Goal: Task Accomplishment & Management: Manage account settings

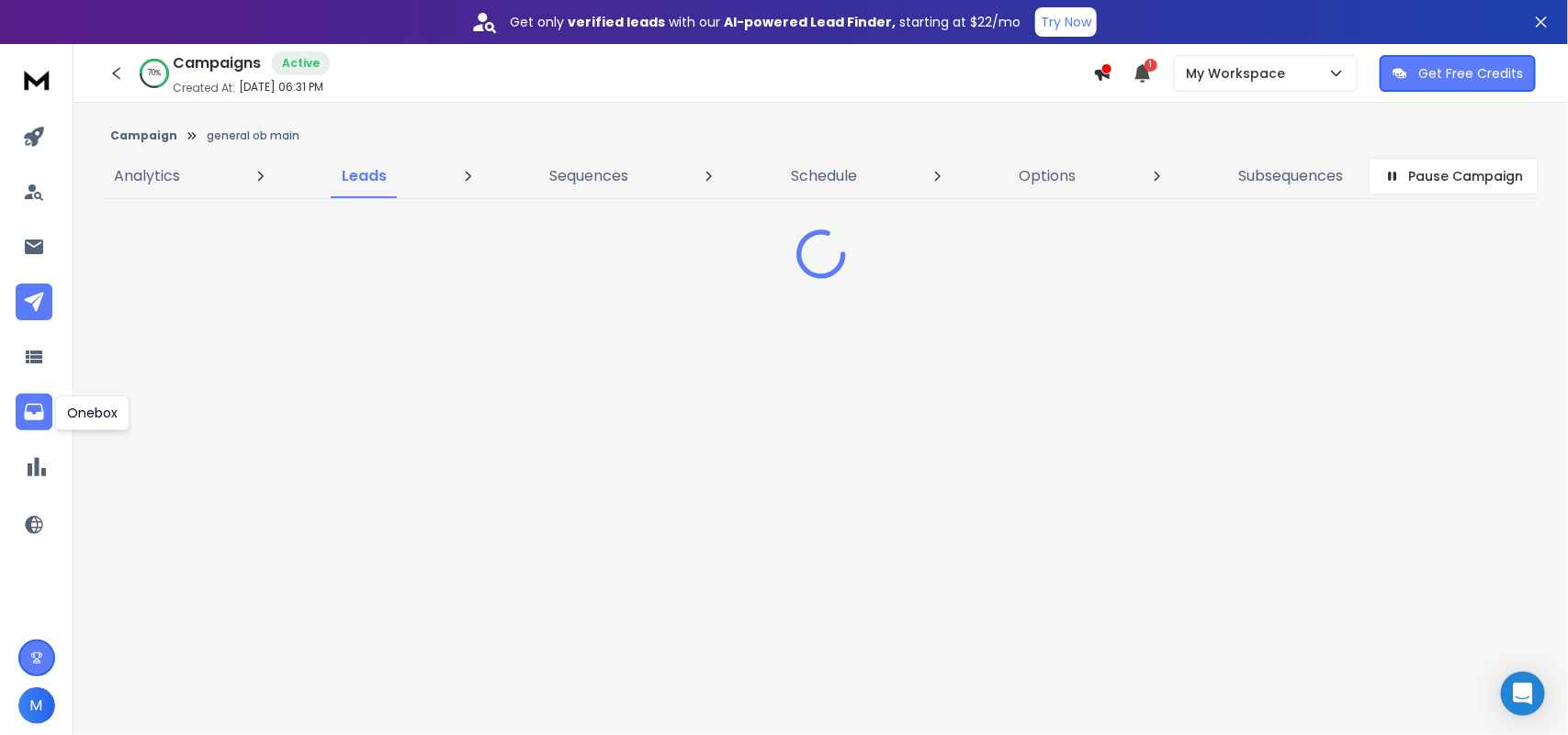
click at [39, 418] on icon at bounding box center [34, 412] width 19 height 17
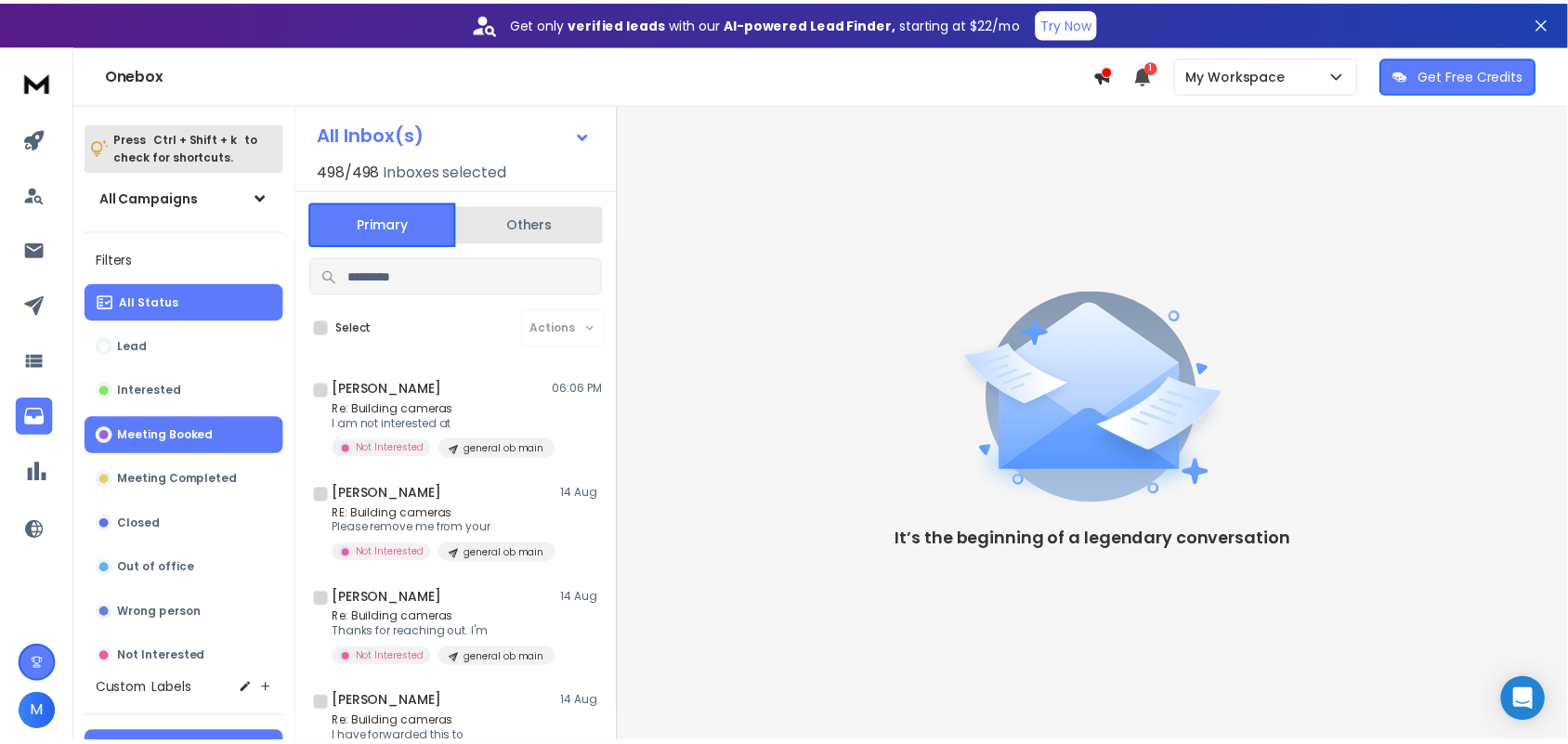
scroll to position [326, 0]
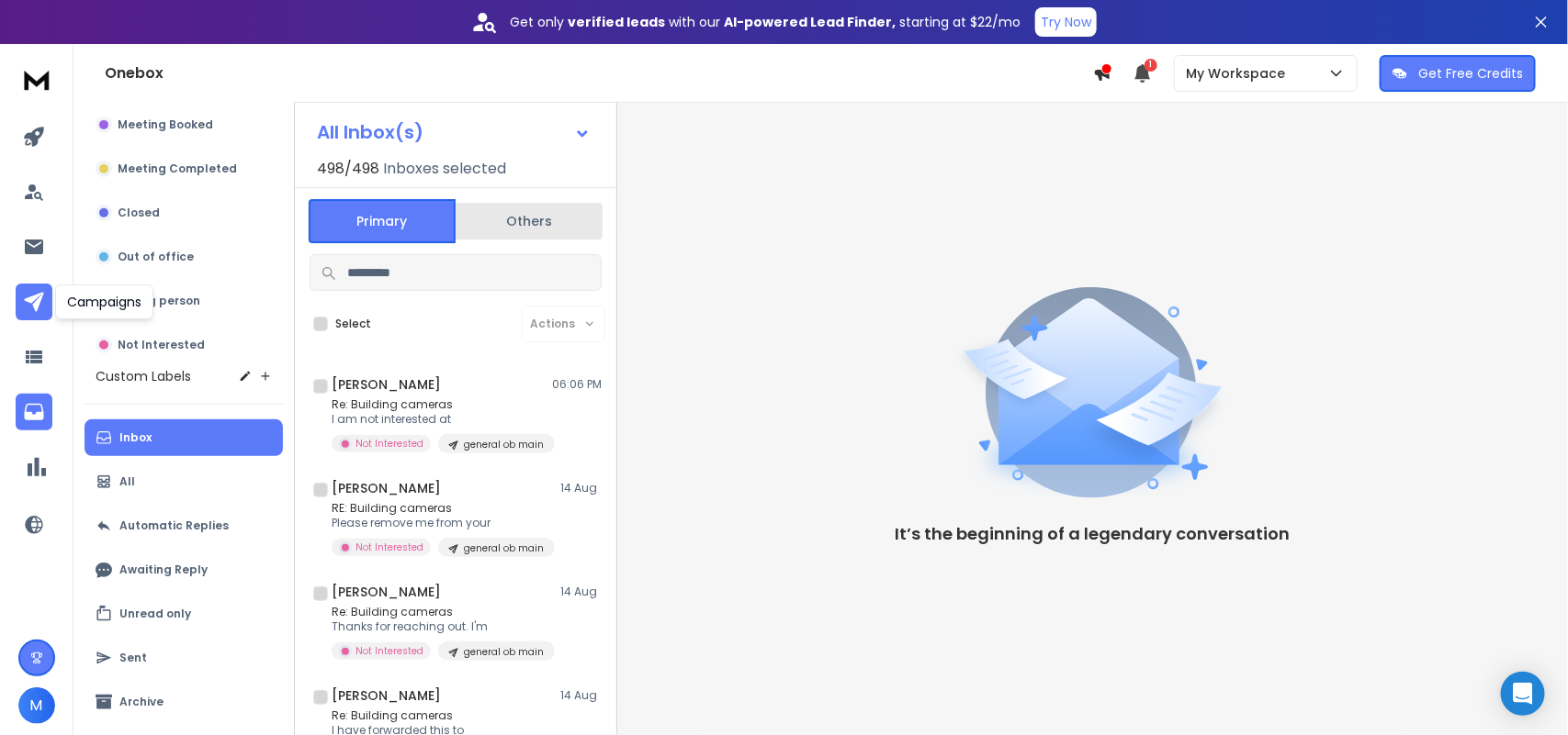
click at [35, 304] on icon at bounding box center [34, 302] width 19 height 19
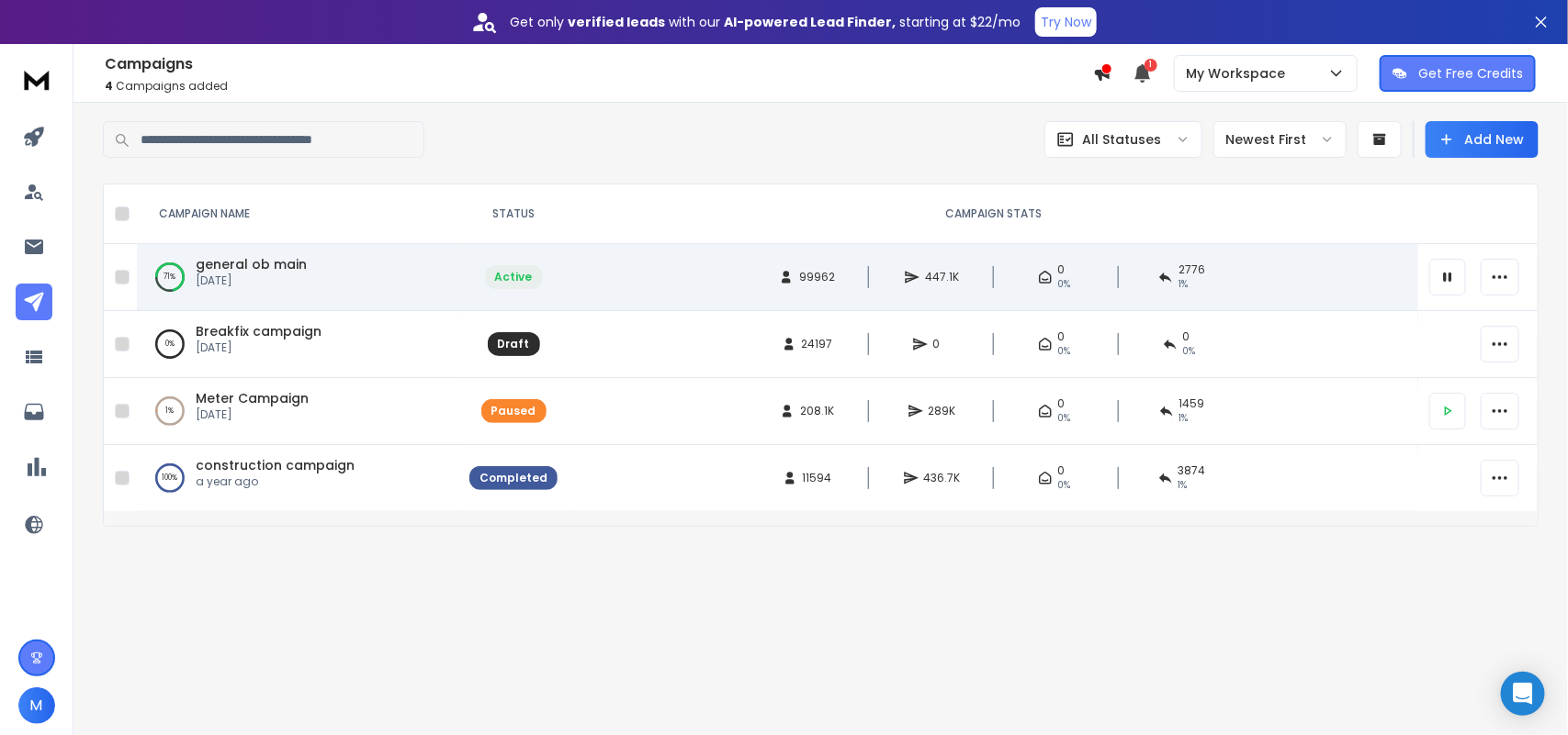
click at [232, 272] on span "general ob main" at bounding box center [251, 264] width 111 height 18
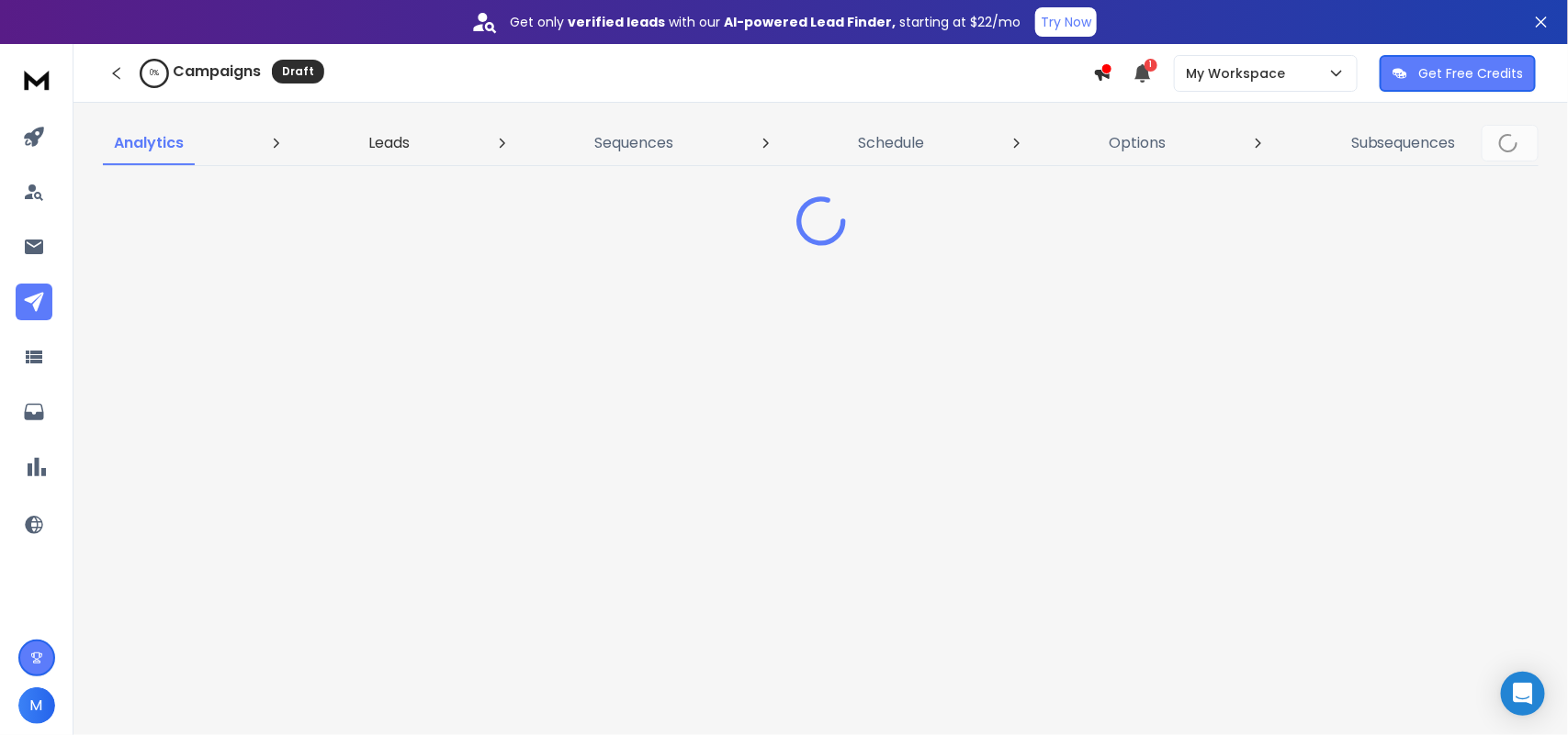
click at [387, 145] on p "Leads" at bounding box center [389, 143] width 42 height 22
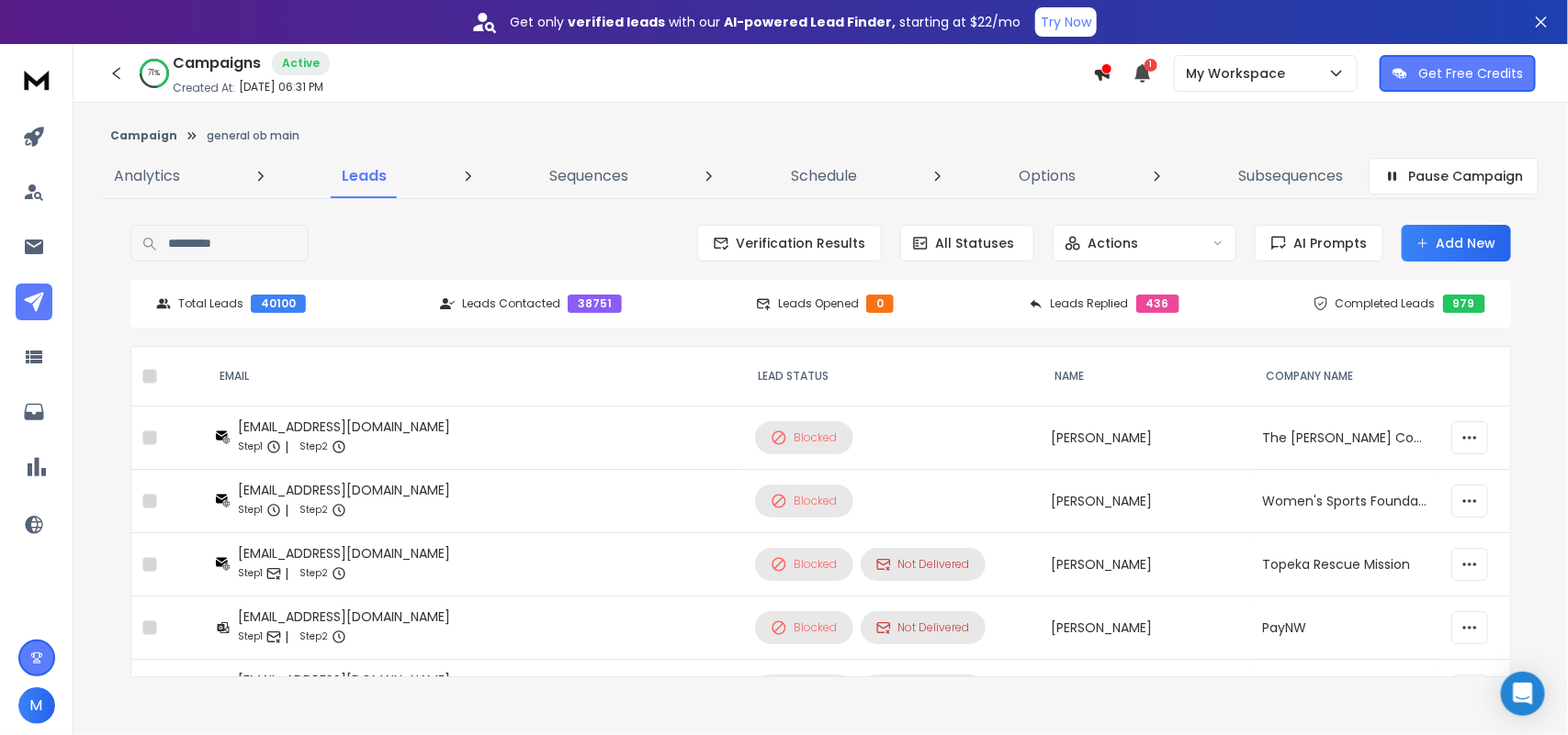
click at [1498, 234] on button "Add New" at bounding box center [1455, 244] width 109 height 37
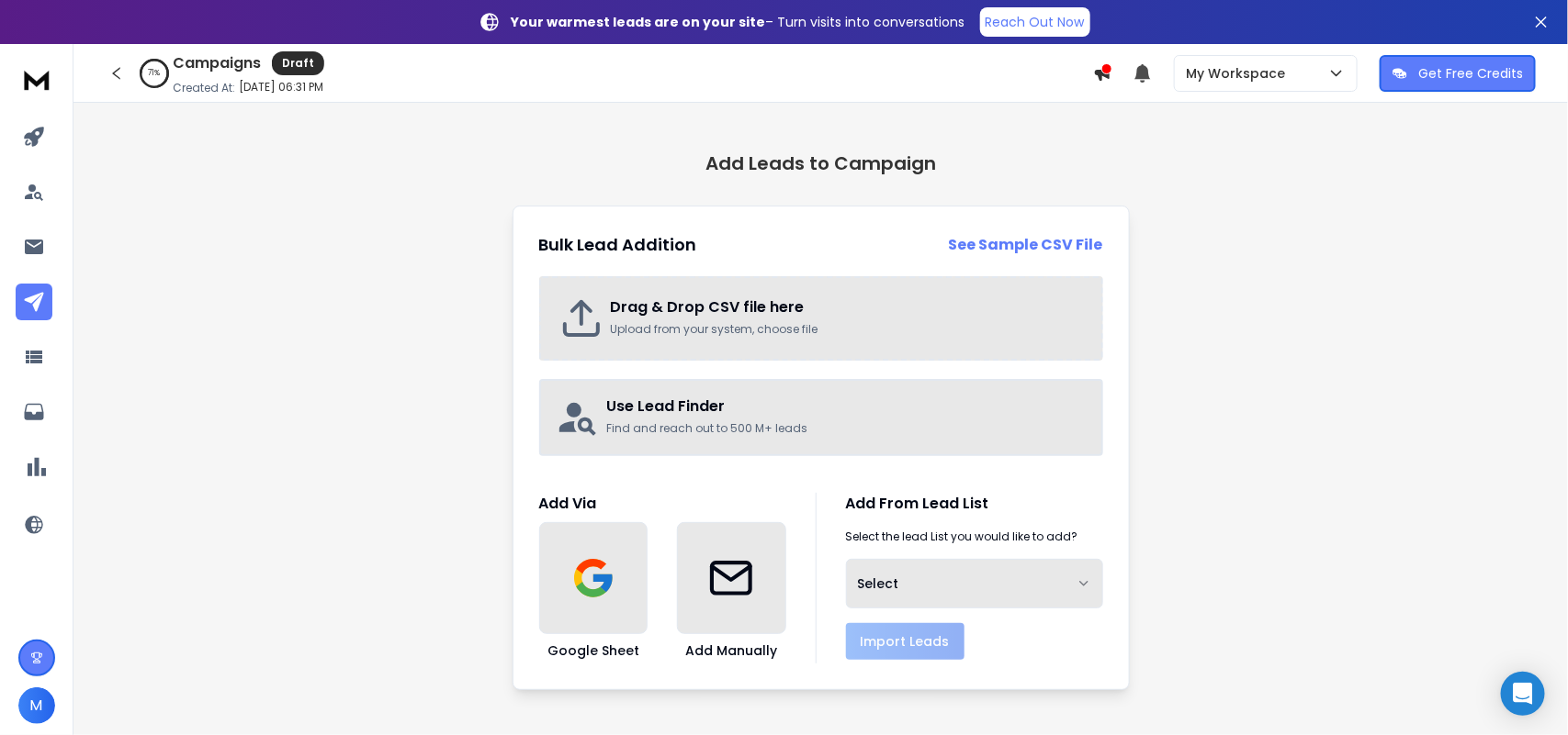
click at [838, 319] on div "Drag & Drop CSV file here Upload from your system, choose file" at bounding box center [847, 317] width 472 height 44
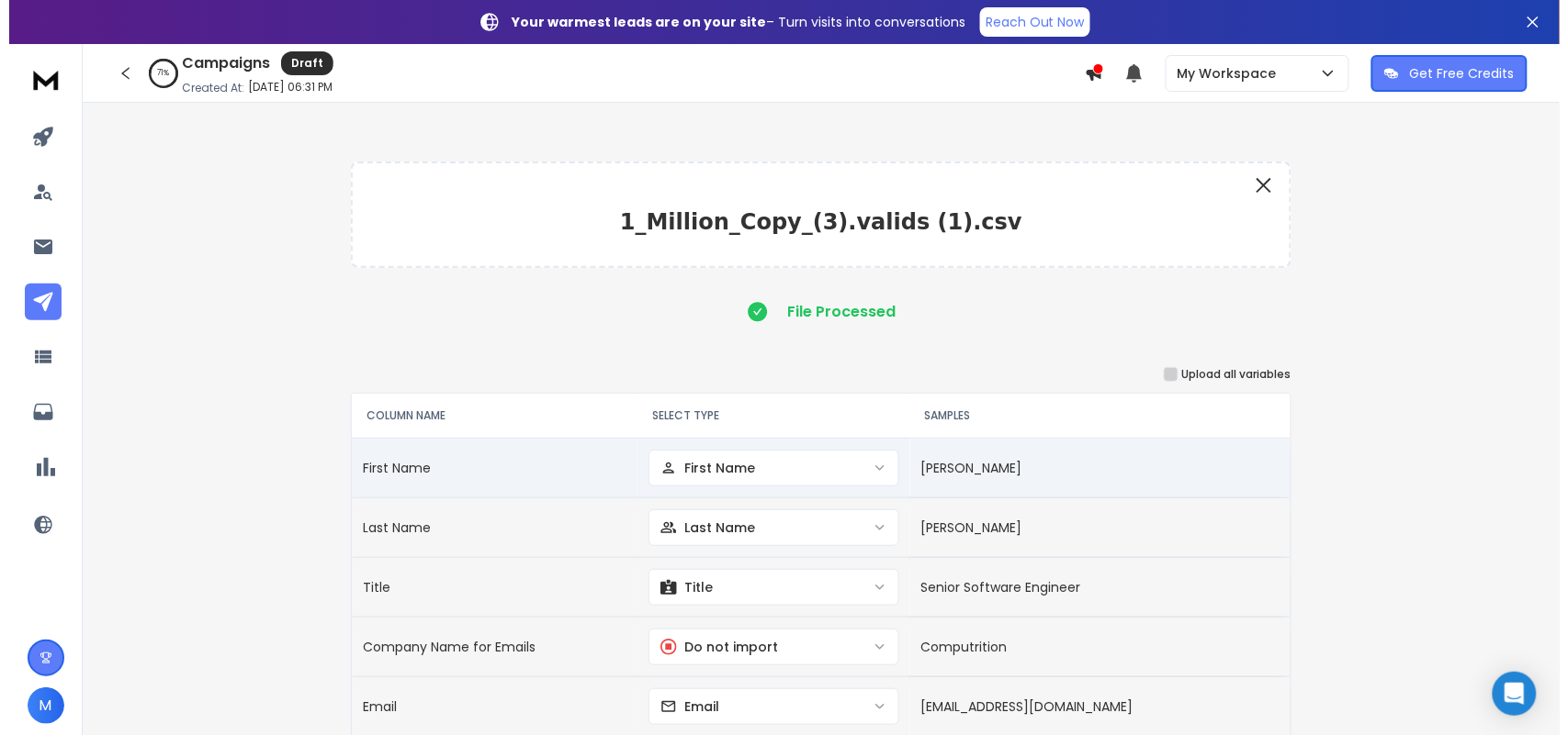
scroll to position [229, 0]
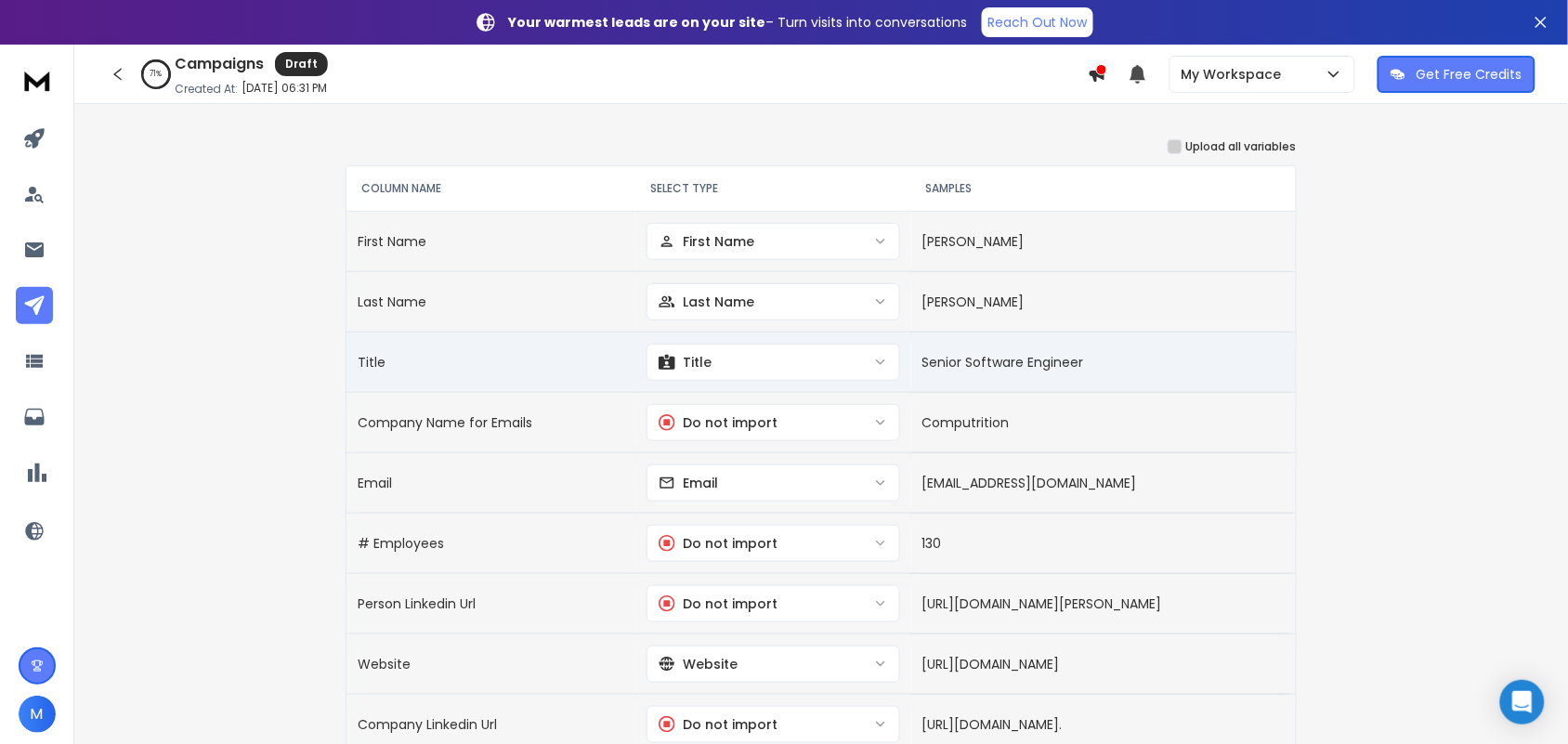
click at [708, 363] on button "Title" at bounding box center [773, 363] width 253 height 37
click at [589, 351] on td "Title" at bounding box center [491, 361] width 289 height 60
click at [734, 424] on div "Do not import" at bounding box center [717, 423] width 119 height 19
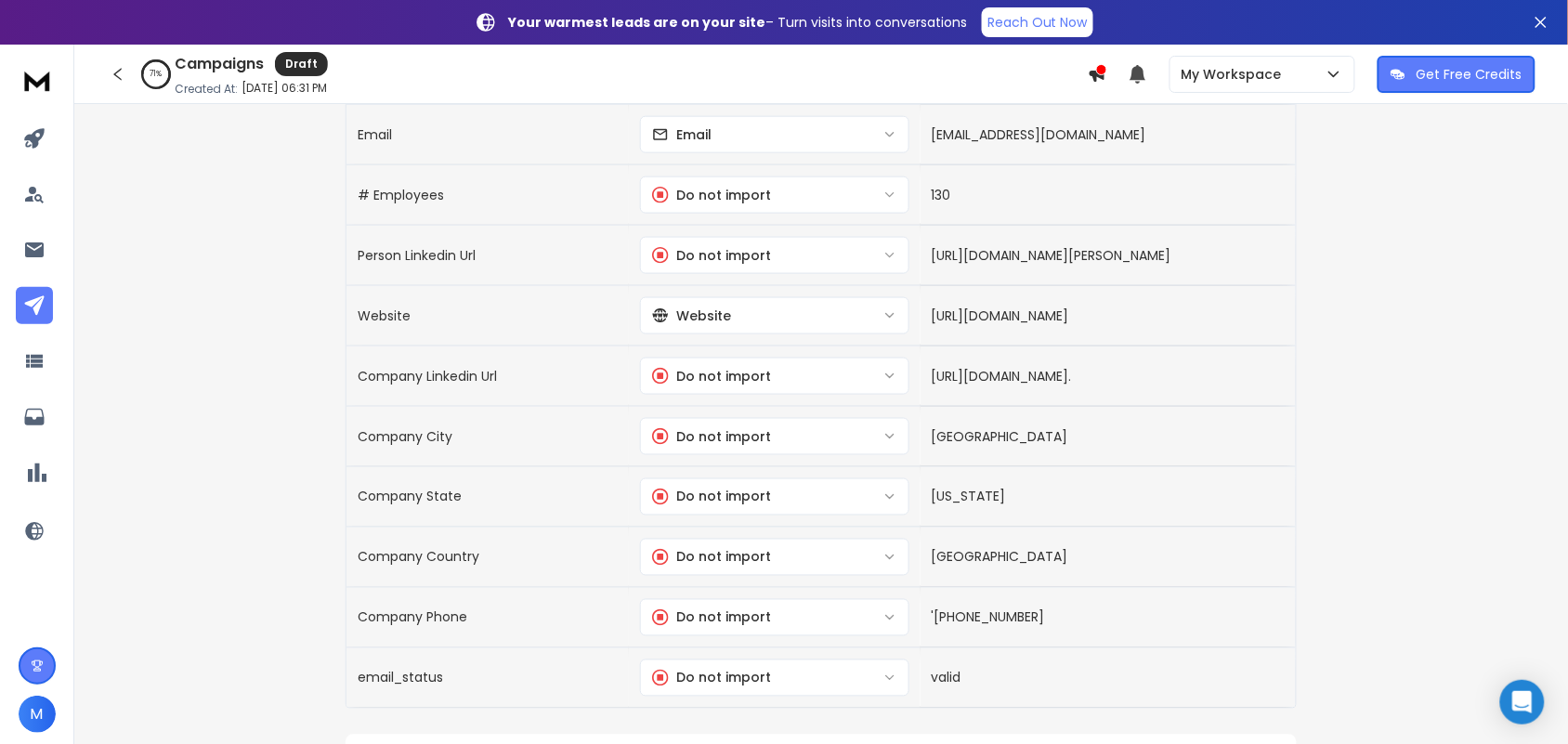
scroll to position [834, 0]
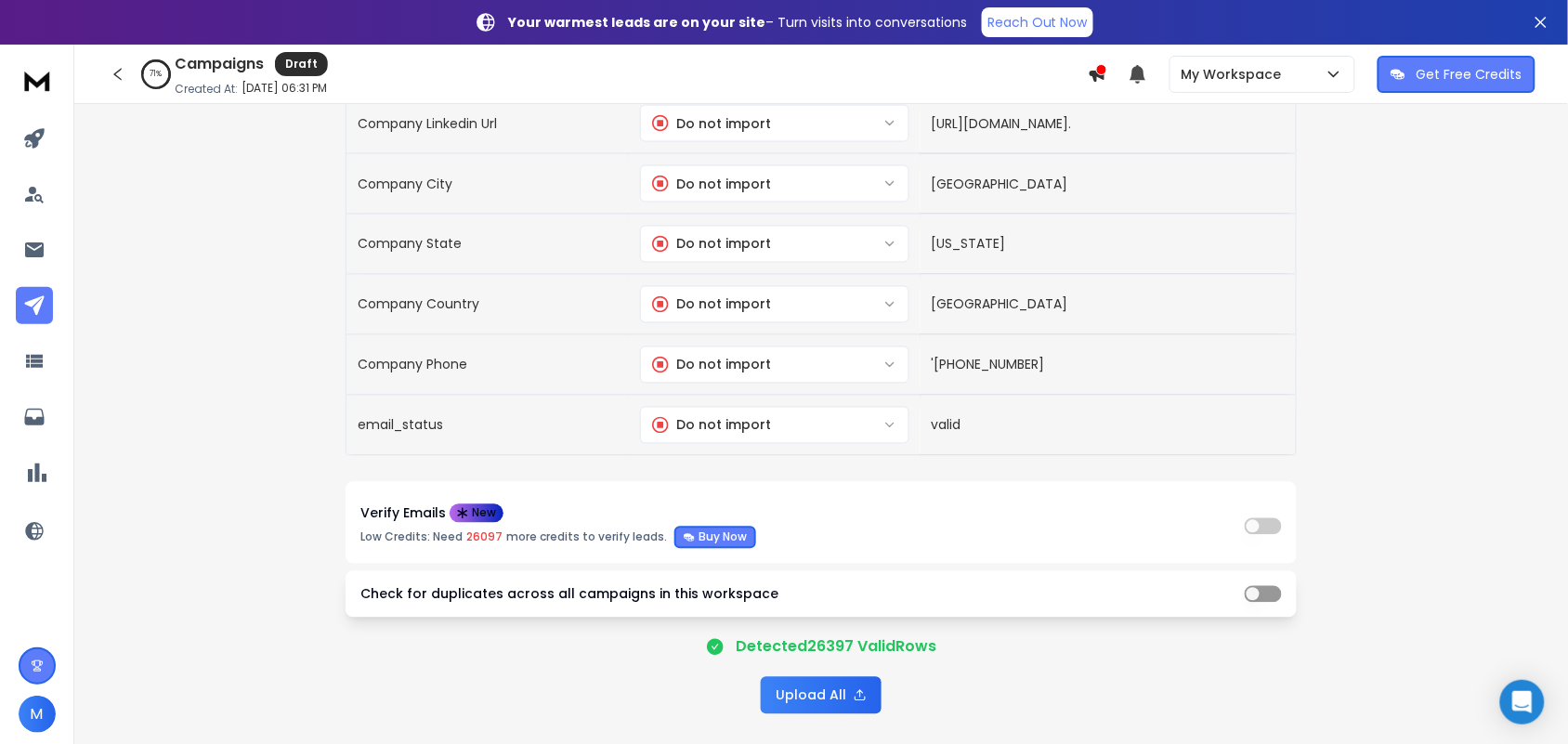
click at [811, 697] on button "Upload All" at bounding box center [820, 696] width 121 height 37
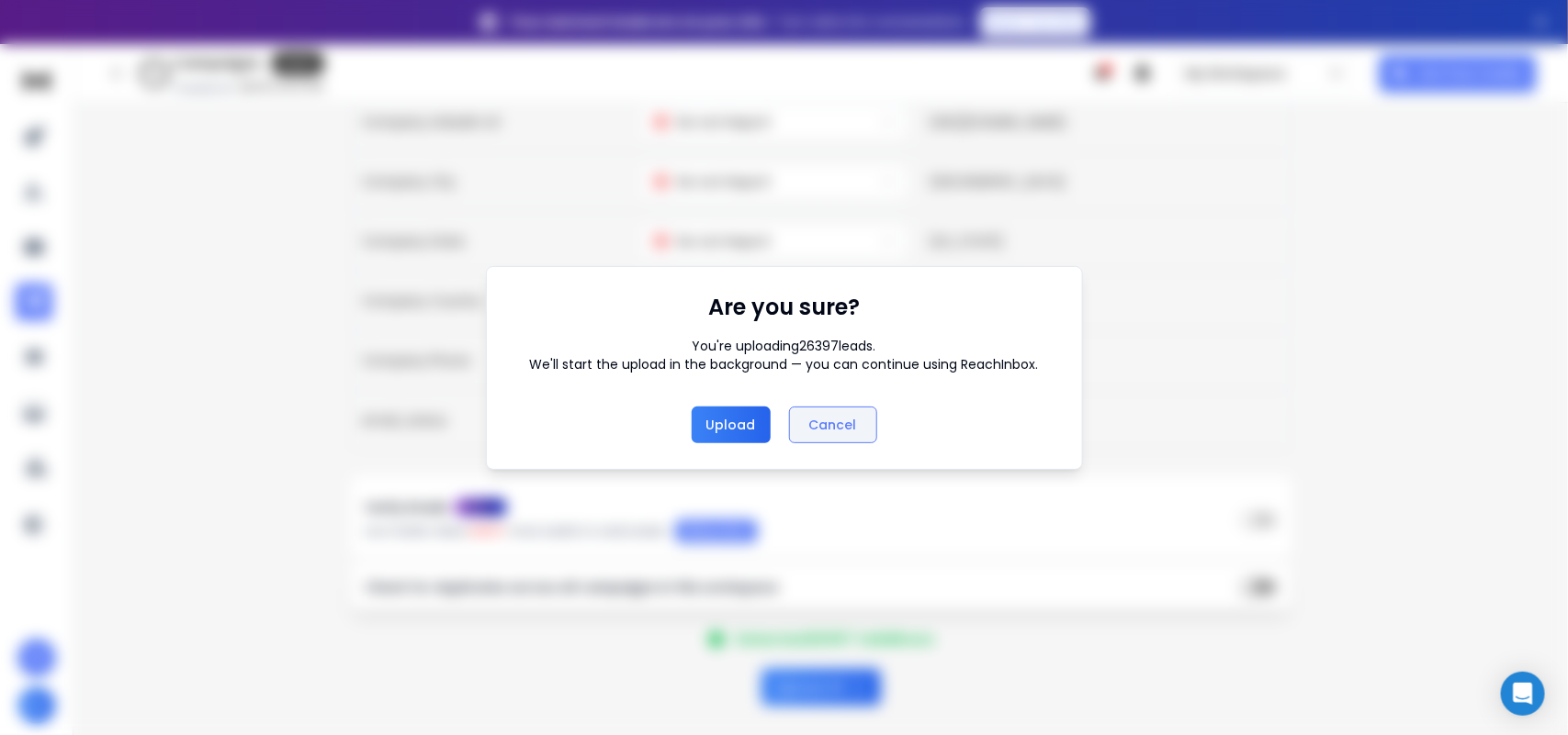
click at [716, 418] on button "Upload" at bounding box center [731, 425] width 79 height 37
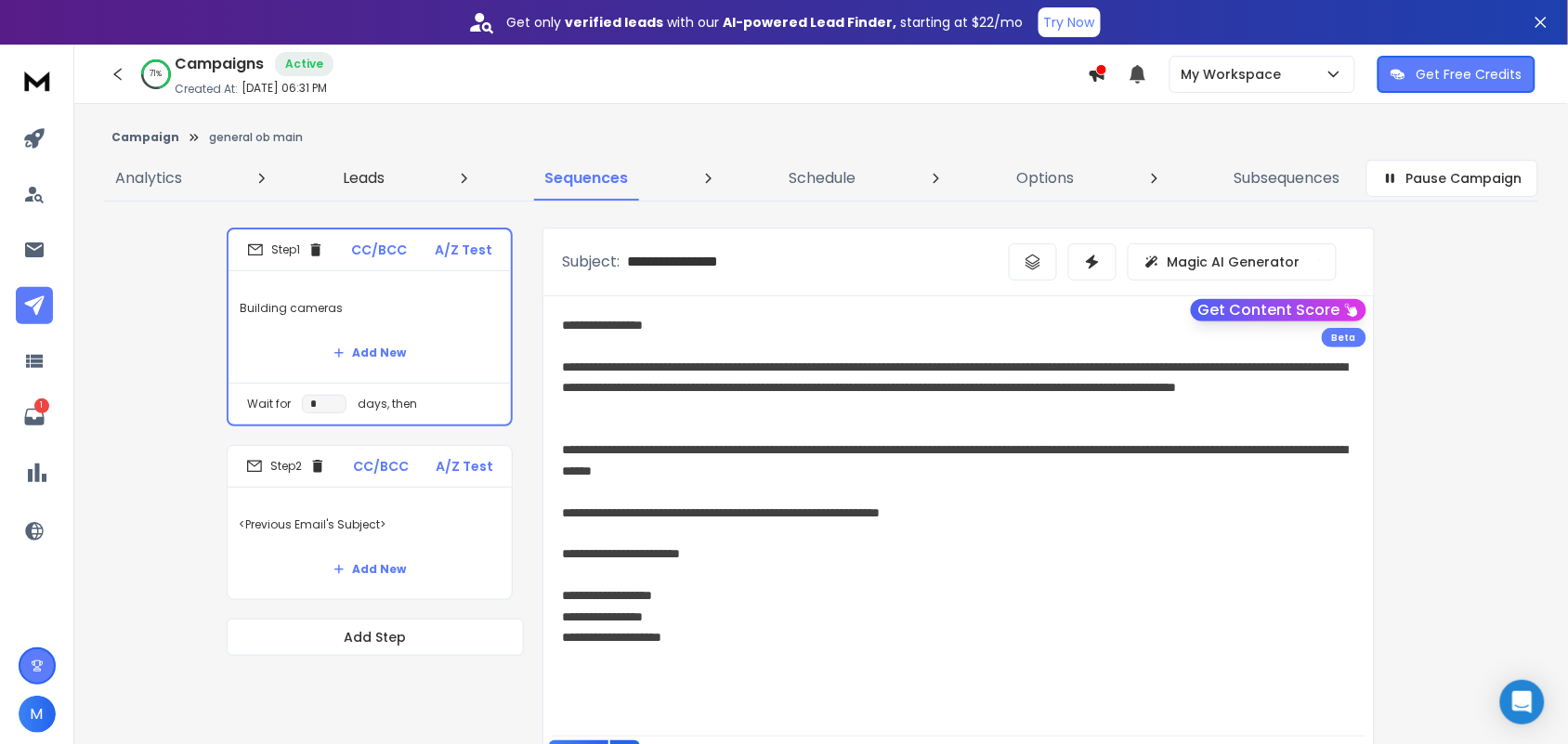
click at [364, 173] on p "Leads" at bounding box center [364, 178] width 42 height 23
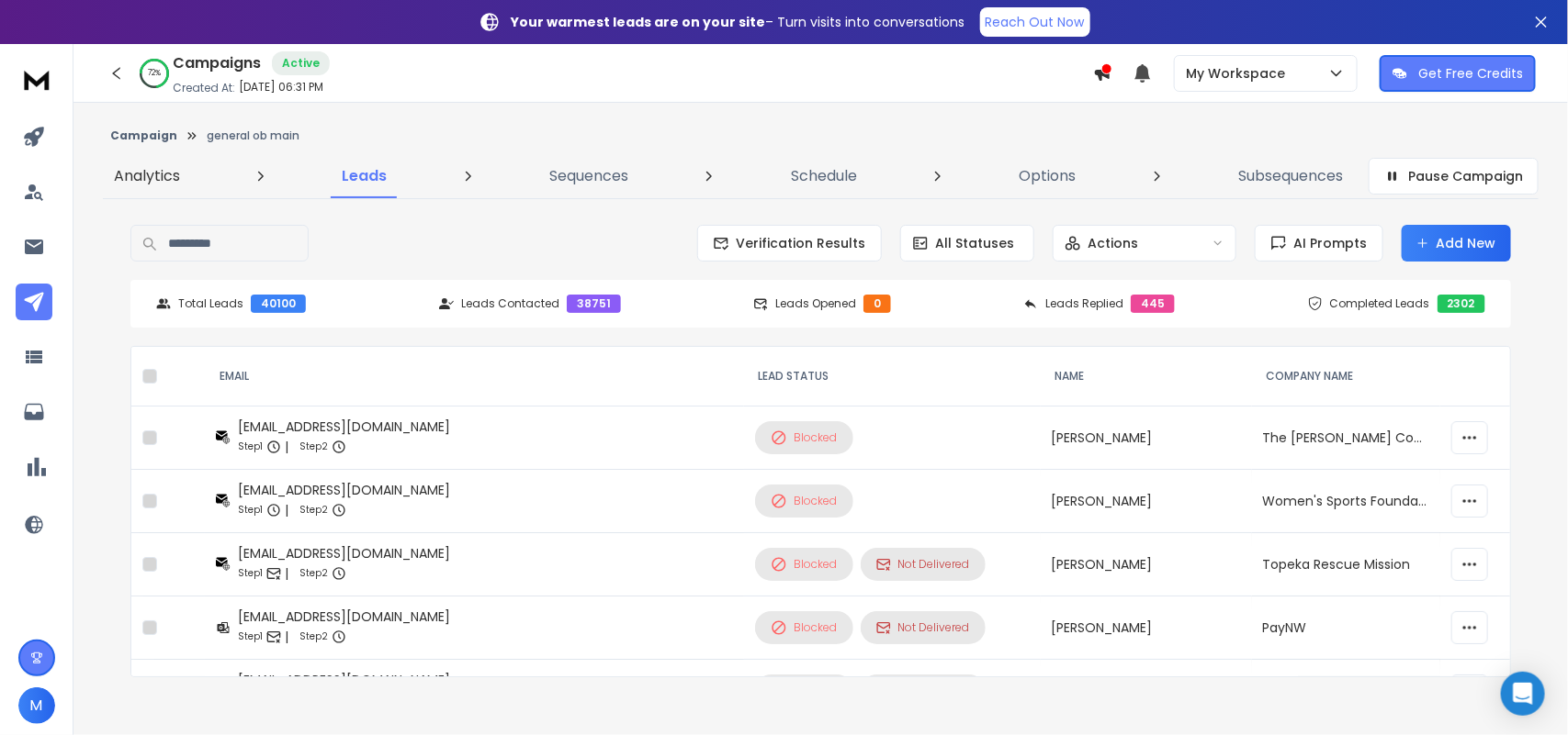
click at [162, 173] on p "Analytics" at bounding box center [147, 176] width 66 height 22
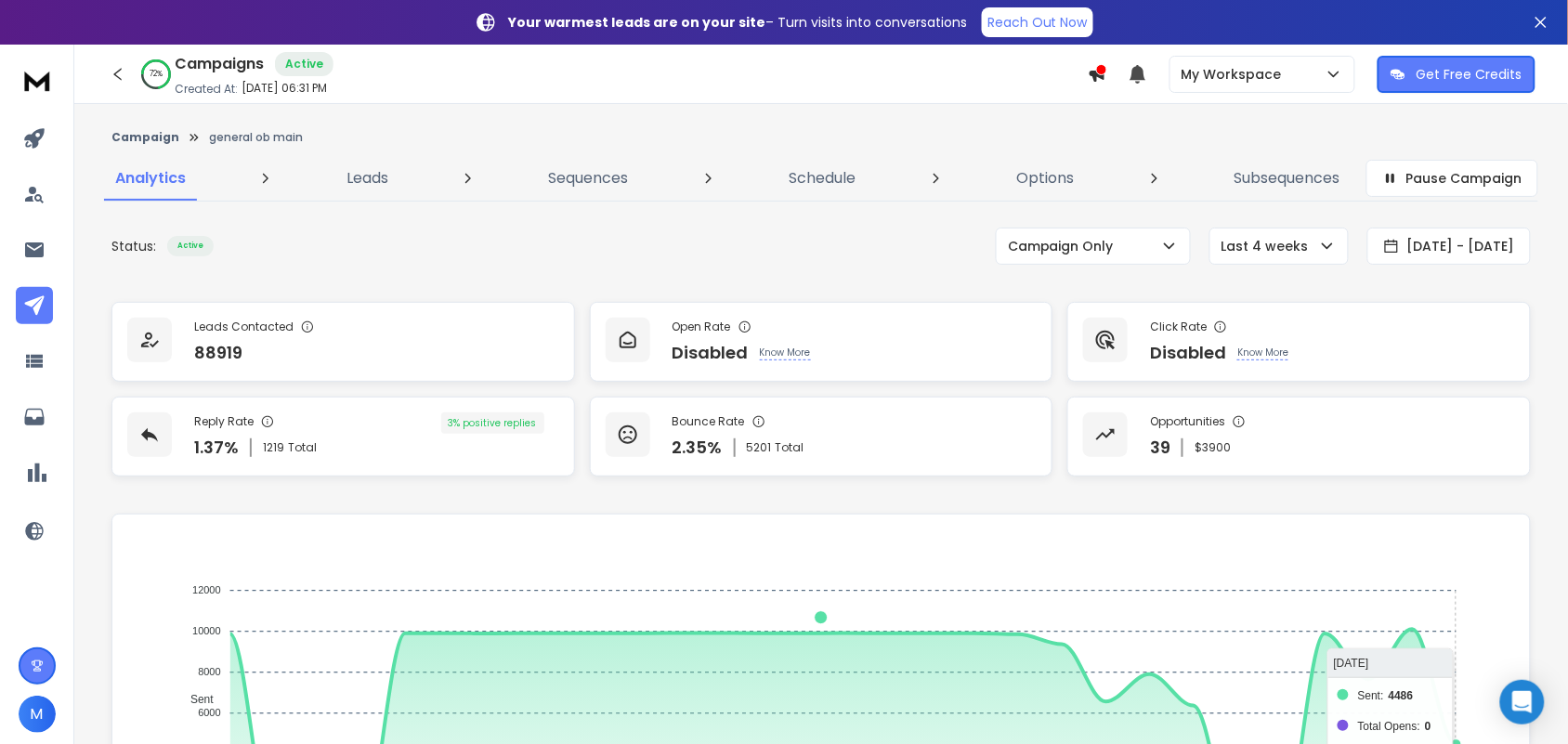
scroll to position [116, 0]
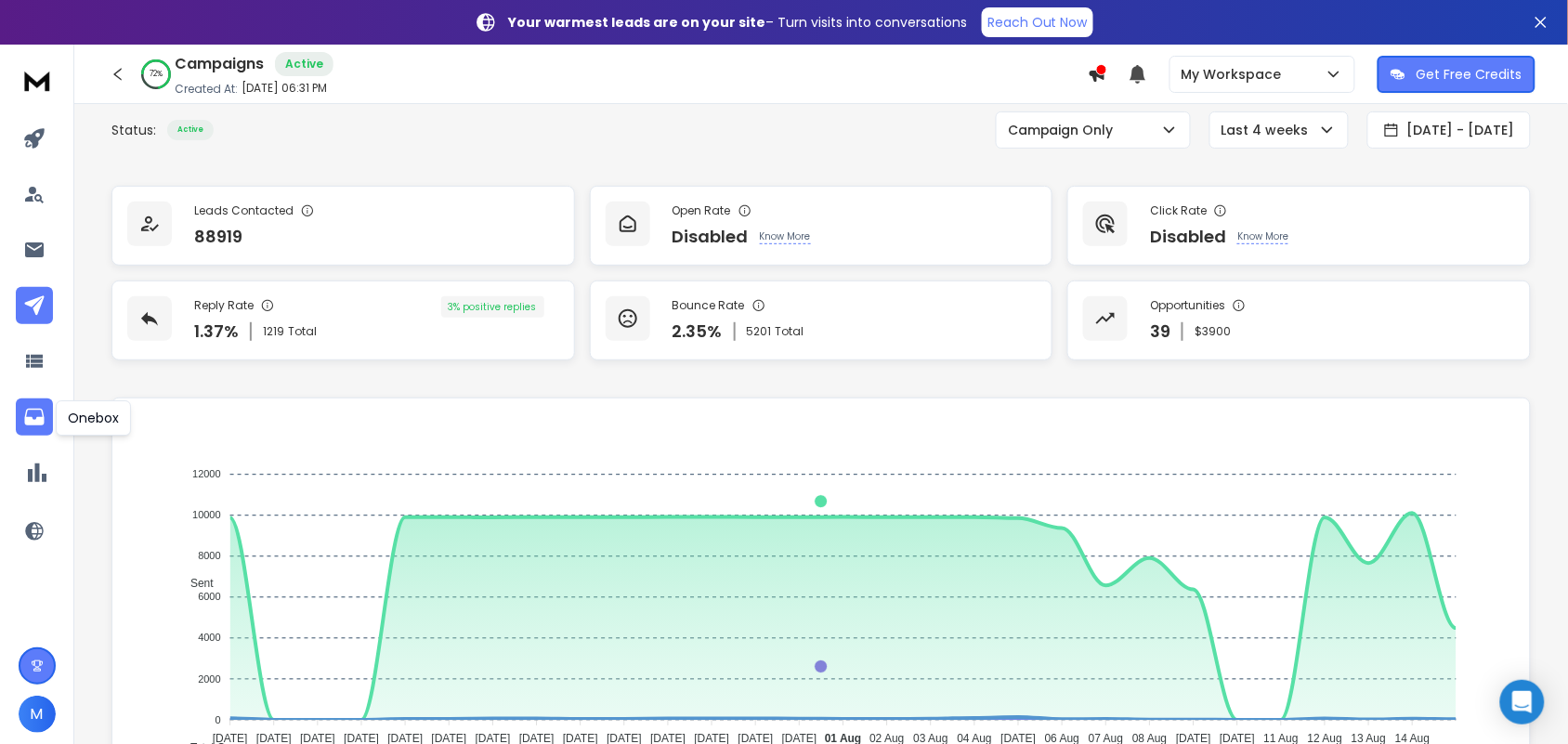
click at [29, 402] on link at bounding box center [34, 418] width 37 height 37
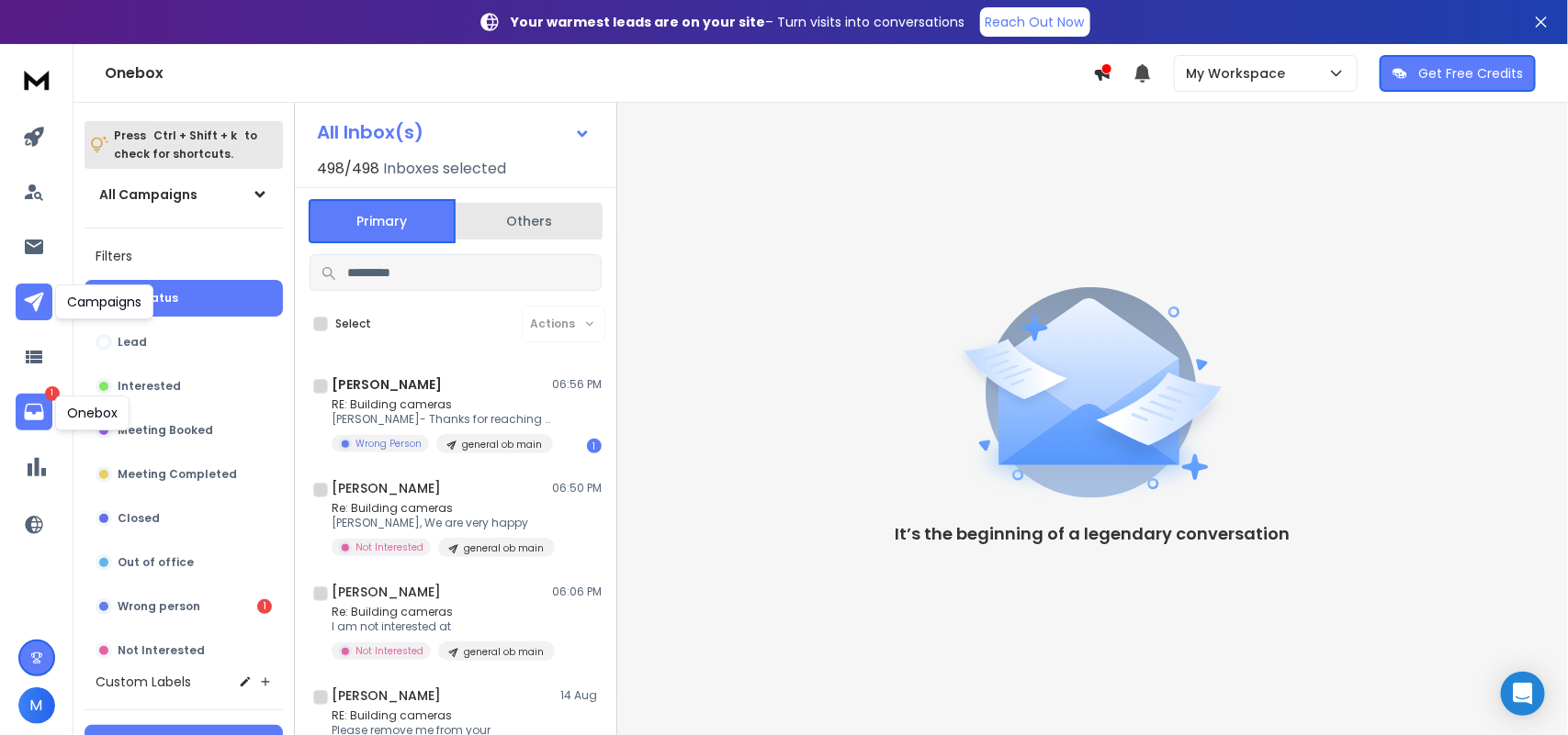
click at [28, 303] on icon at bounding box center [34, 302] width 19 height 19
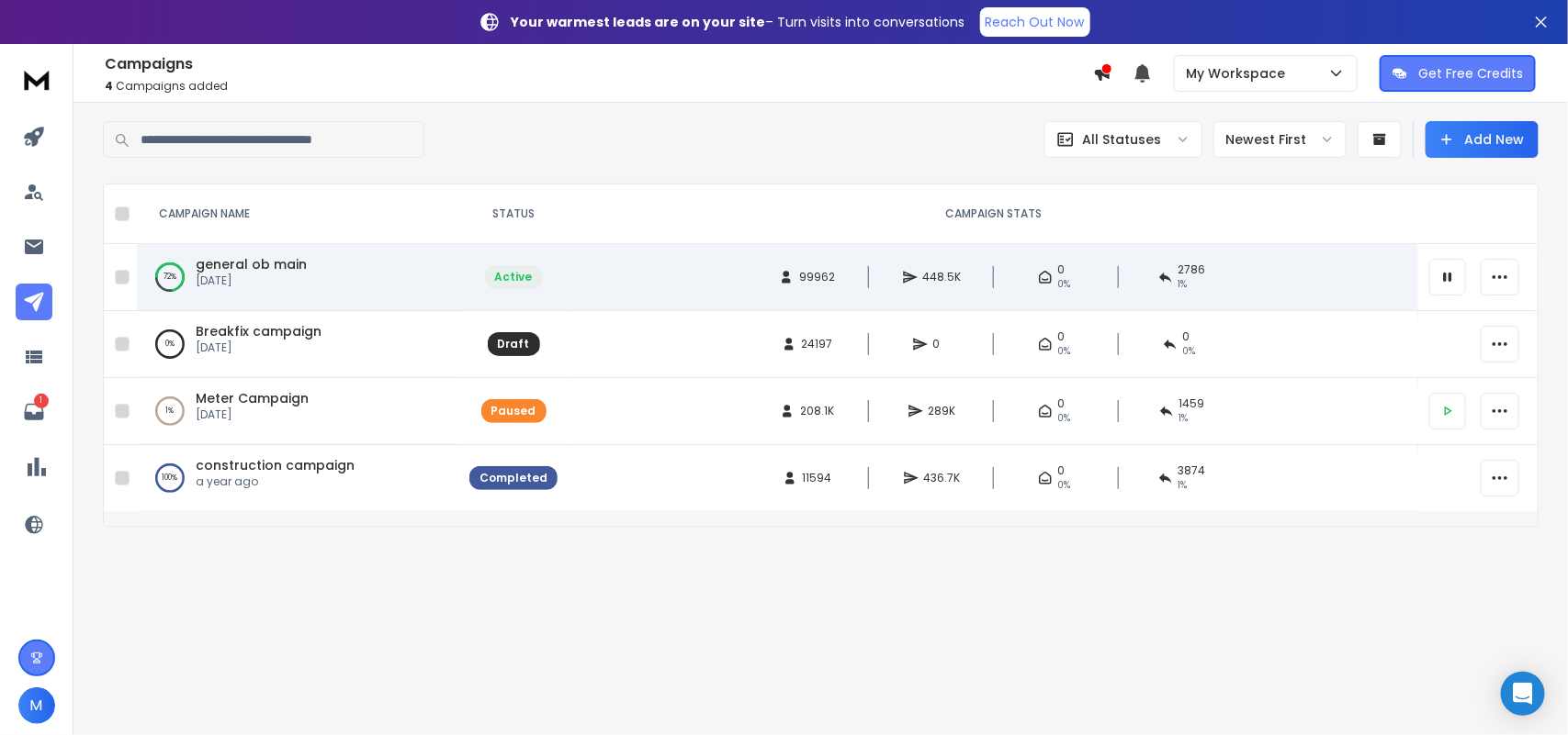
click at [300, 264] on span "general ob main" at bounding box center [251, 264] width 111 height 18
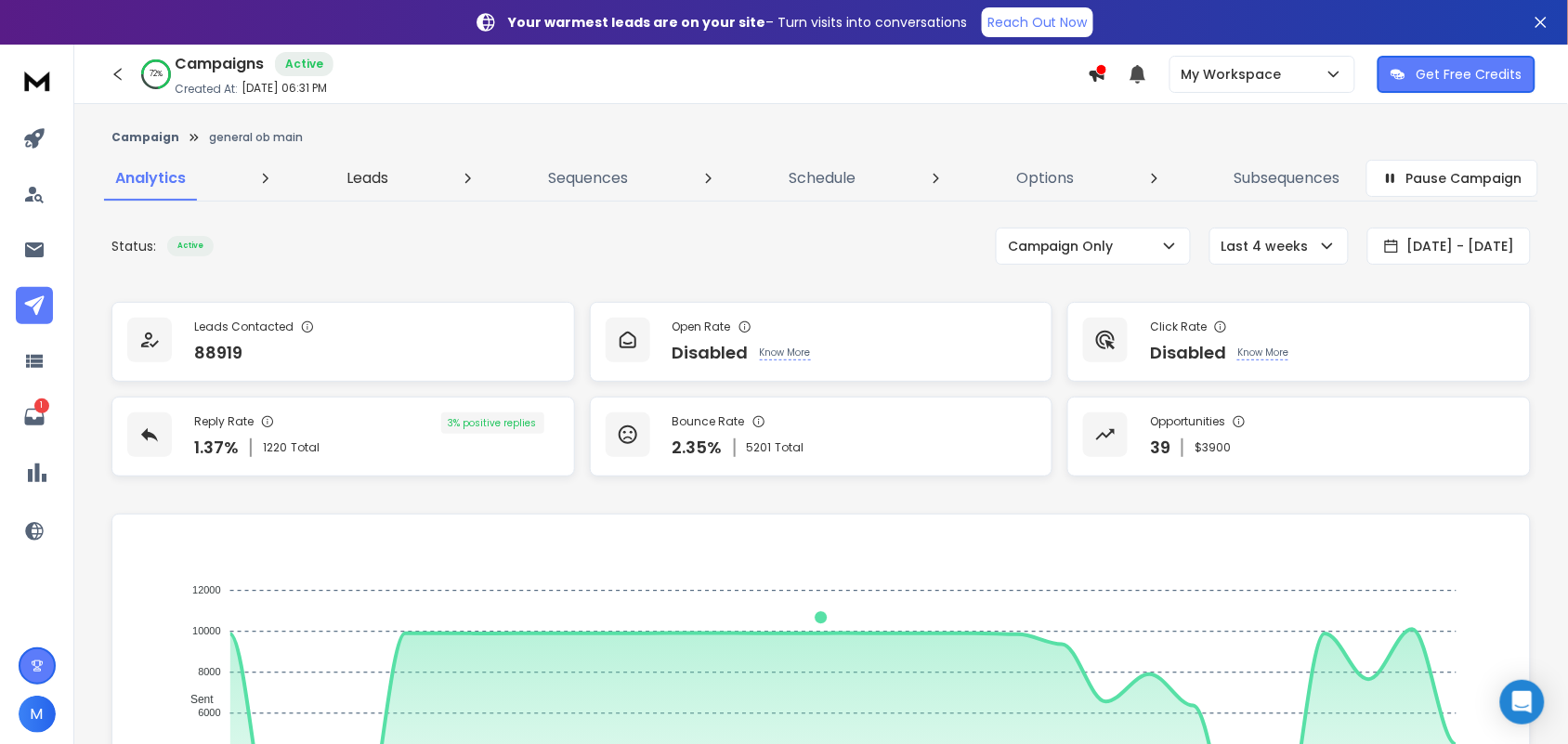
click at [383, 174] on p "Leads" at bounding box center [367, 178] width 42 height 23
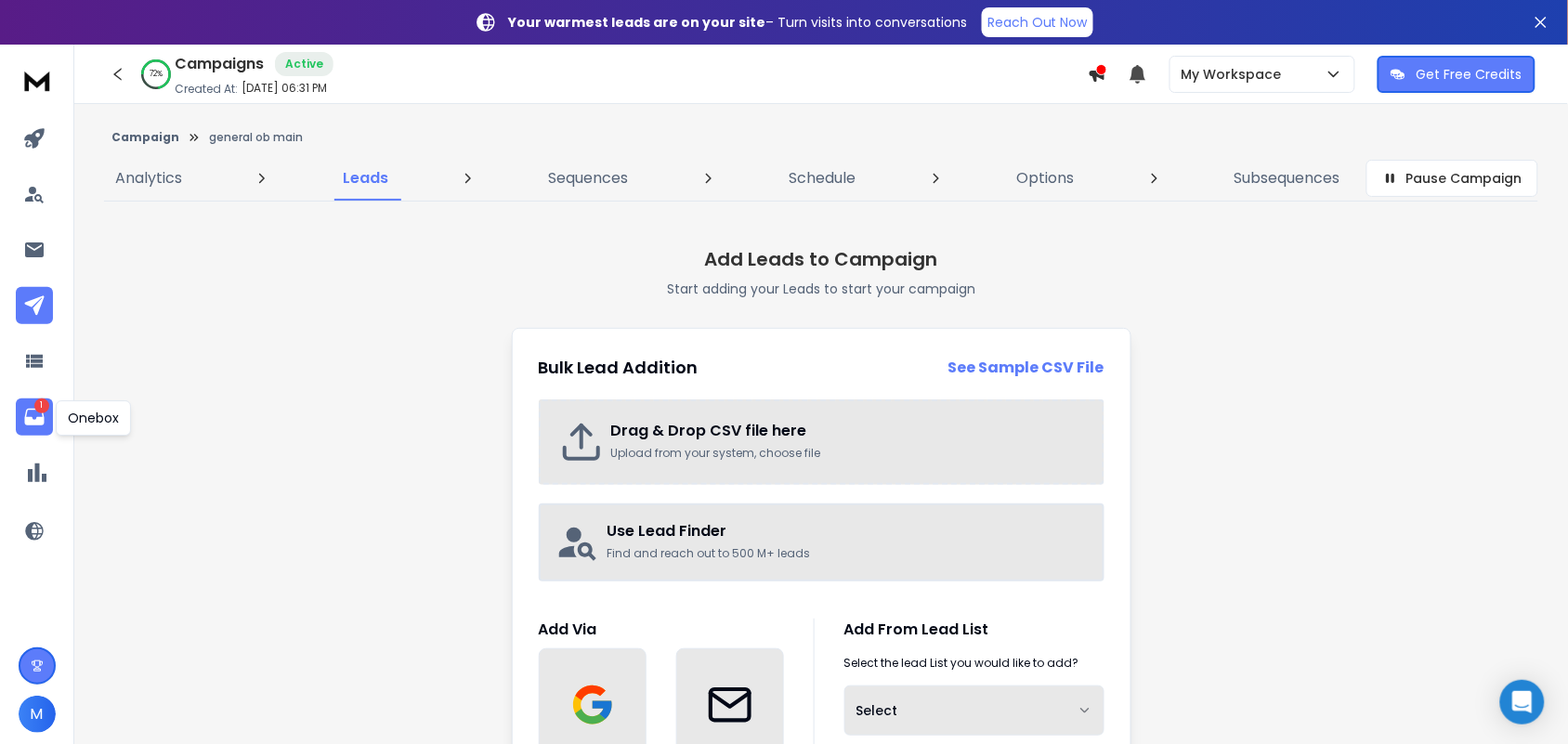
click at [30, 412] on icon at bounding box center [34, 417] width 23 height 23
